Goal: Navigation & Orientation: Find specific page/section

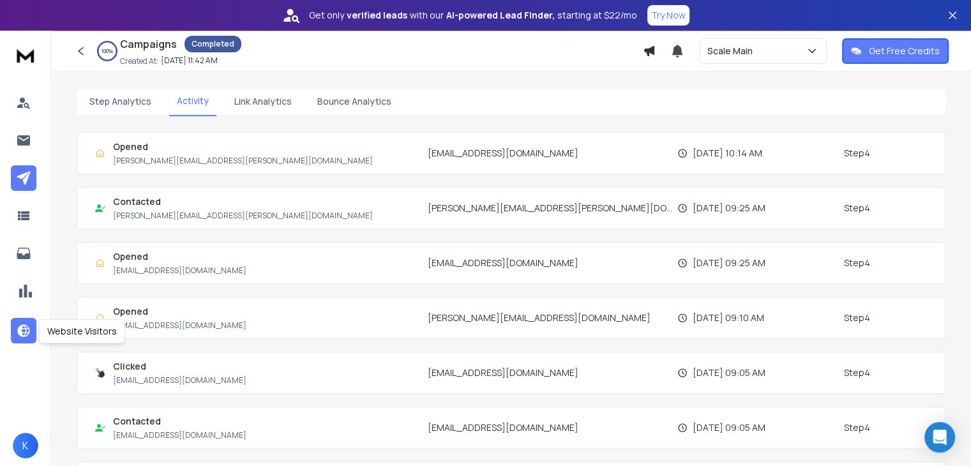
click at [25, 330] on icon at bounding box center [23, 330] width 15 height 15
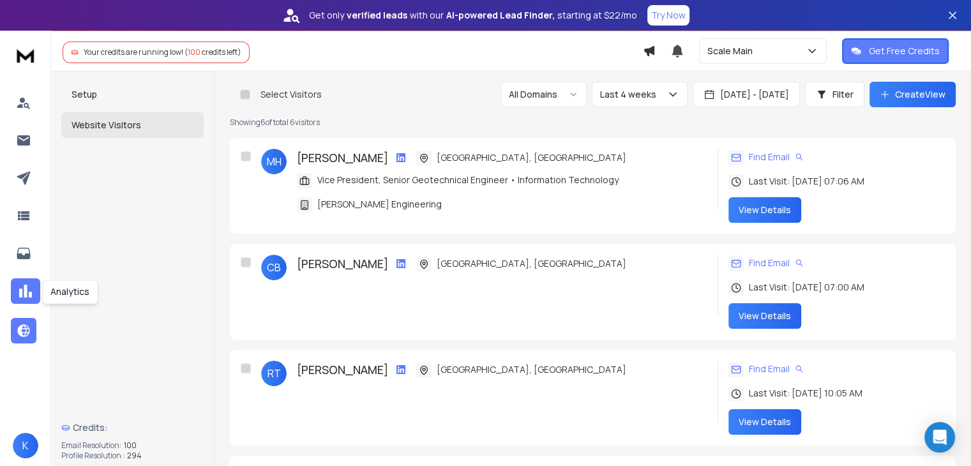
click at [24, 295] on icon at bounding box center [25, 291] width 19 height 19
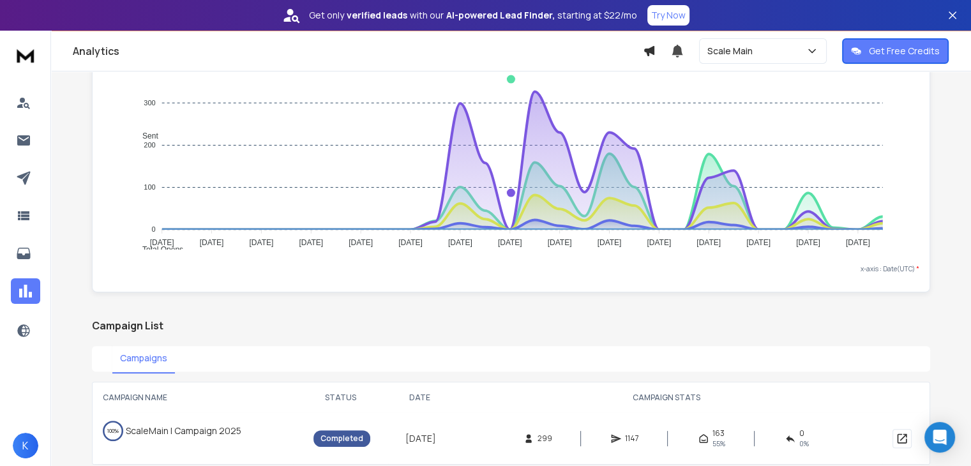
scroll to position [285, 0]
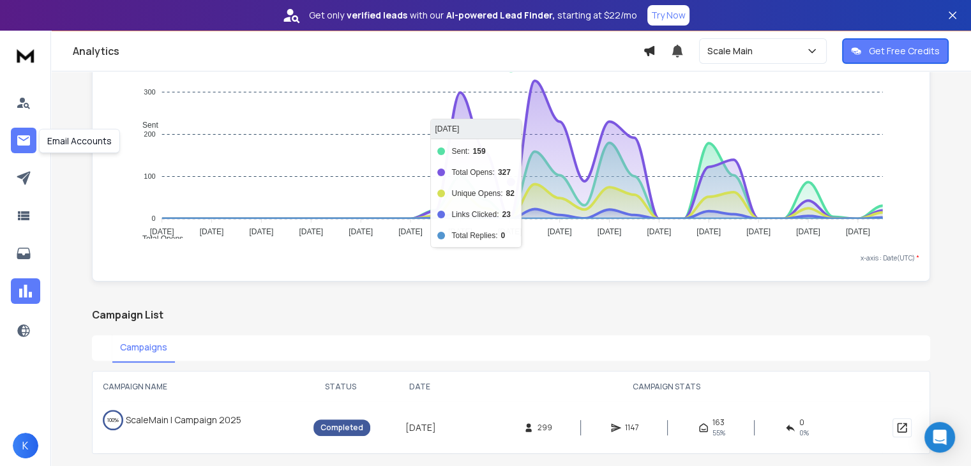
click at [31, 139] on icon at bounding box center [23, 140] width 15 height 15
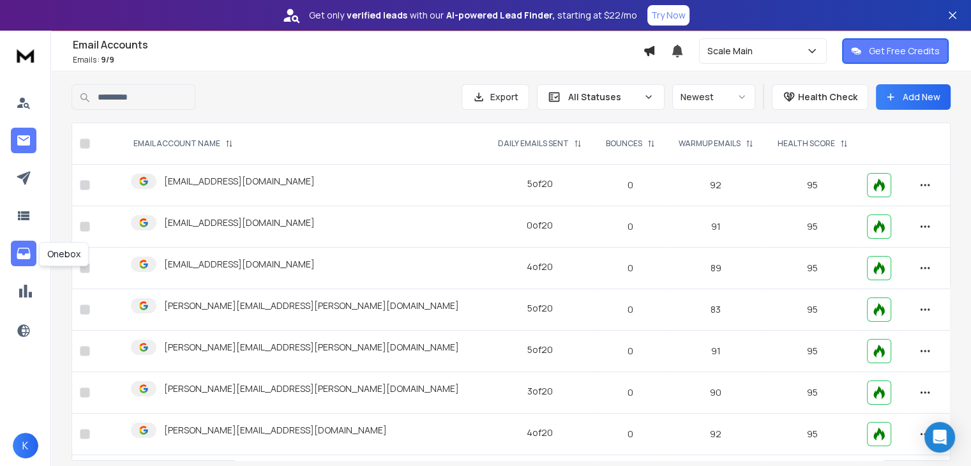
click at [20, 248] on icon at bounding box center [23, 253] width 13 height 11
